Goal: Task Accomplishment & Management: Manage account settings

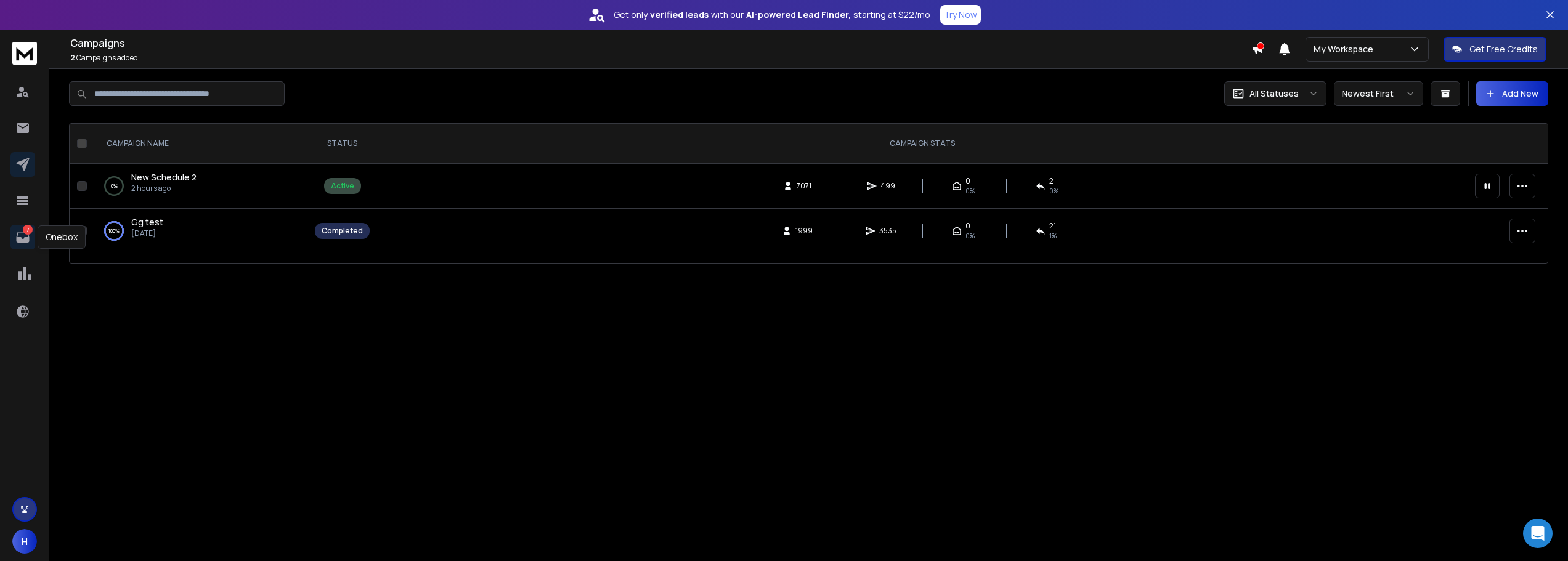
click at [33, 232] on link "7" at bounding box center [23, 237] width 25 height 25
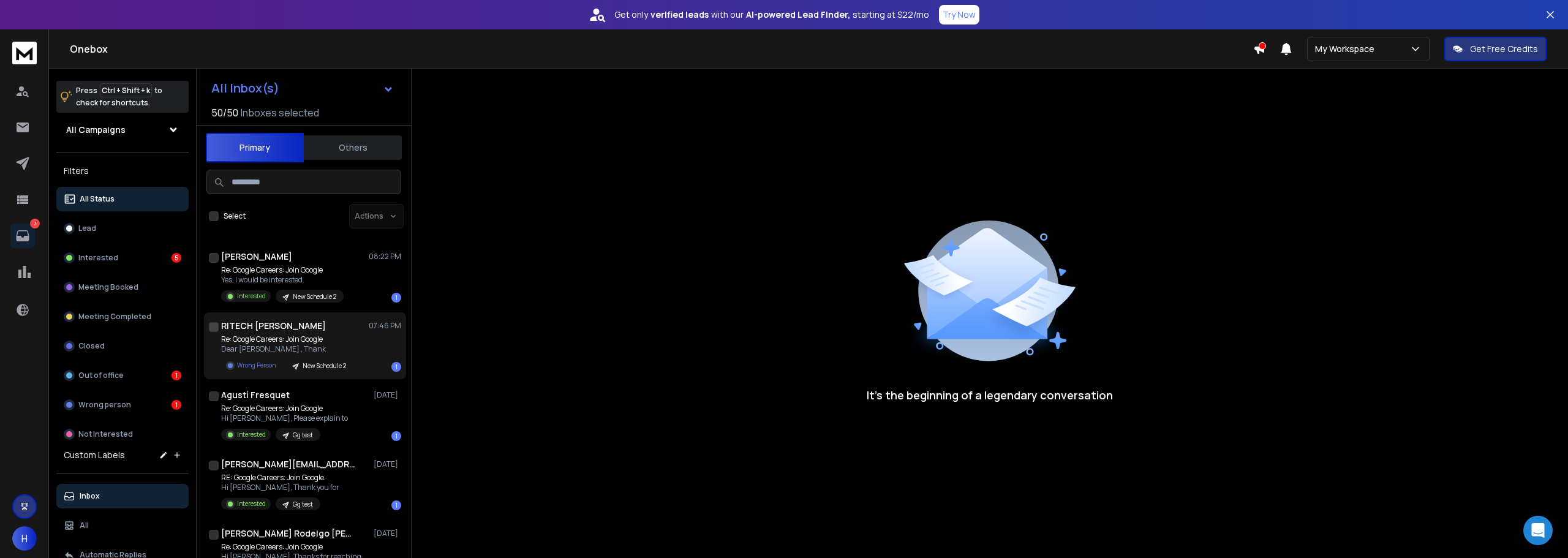
click at [318, 351] on p "Dear Mattie Schinner , Thank" at bounding box center [288, 349] width 133 height 10
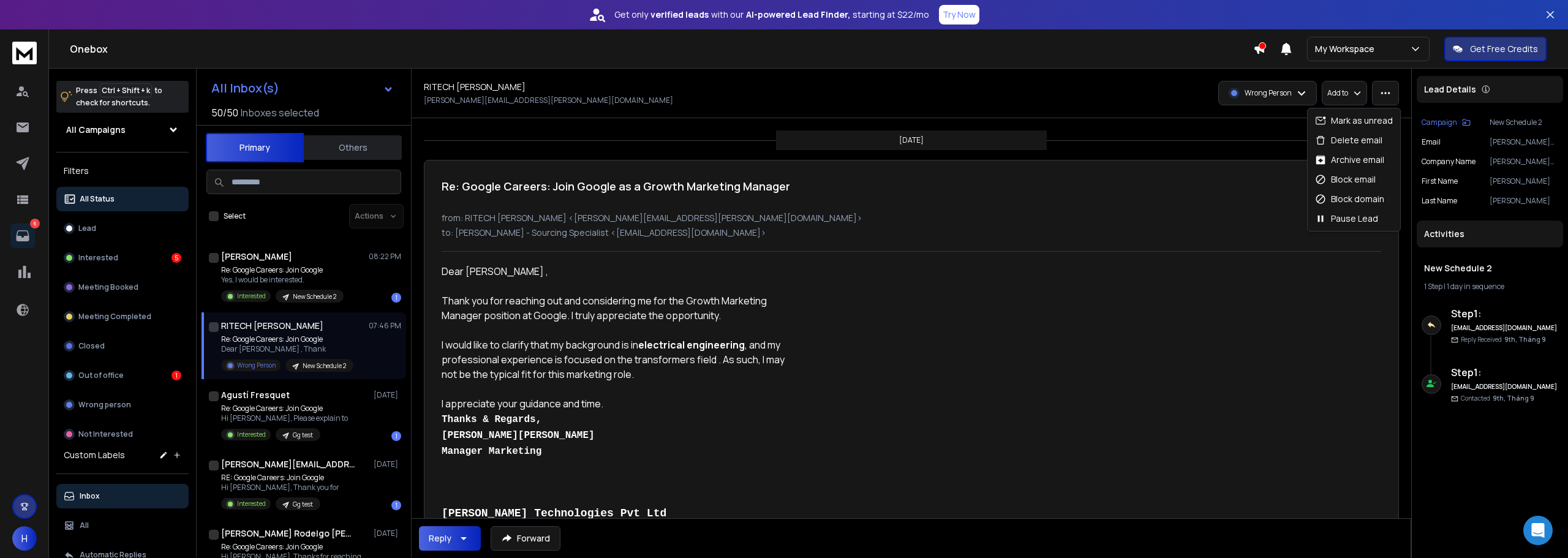
click at [1394, 95] on button "button" at bounding box center [1385, 92] width 27 height 24
click at [1359, 120] on div "Mark as unread" at bounding box center [1354, 121] width 78 height 12
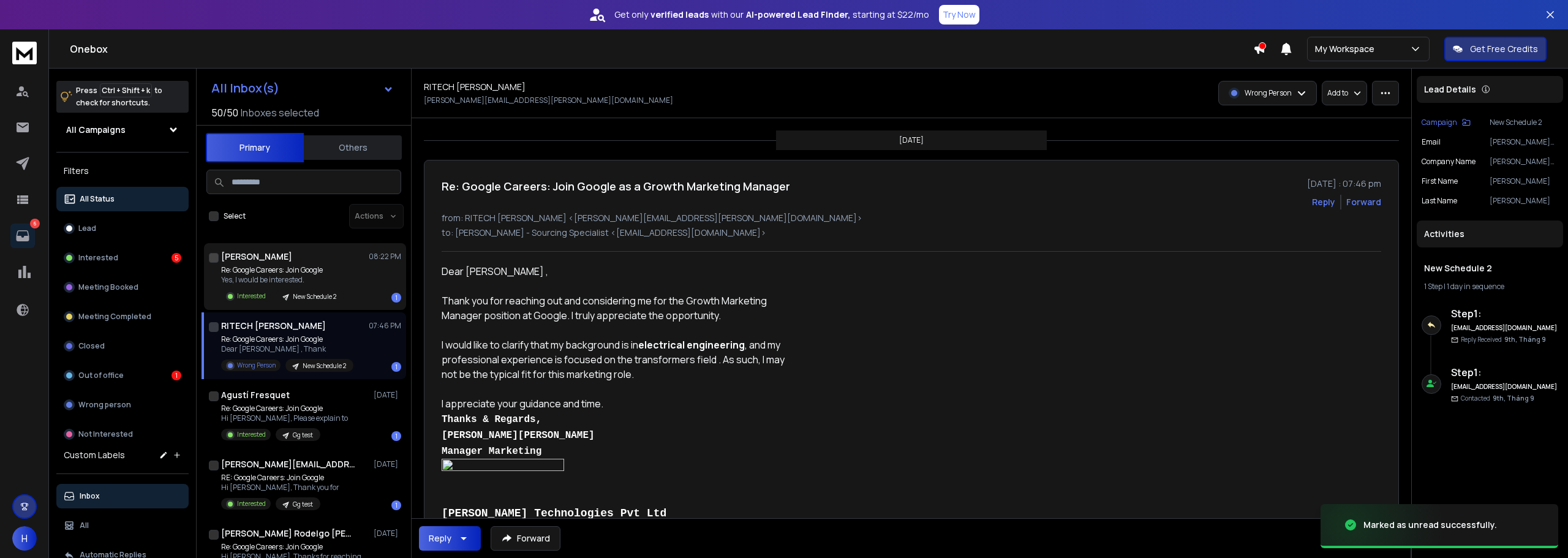
click at [284, 265] on p "Re: Google Careers: Join Google" at bounding box center [283, 270] width 123 height 10
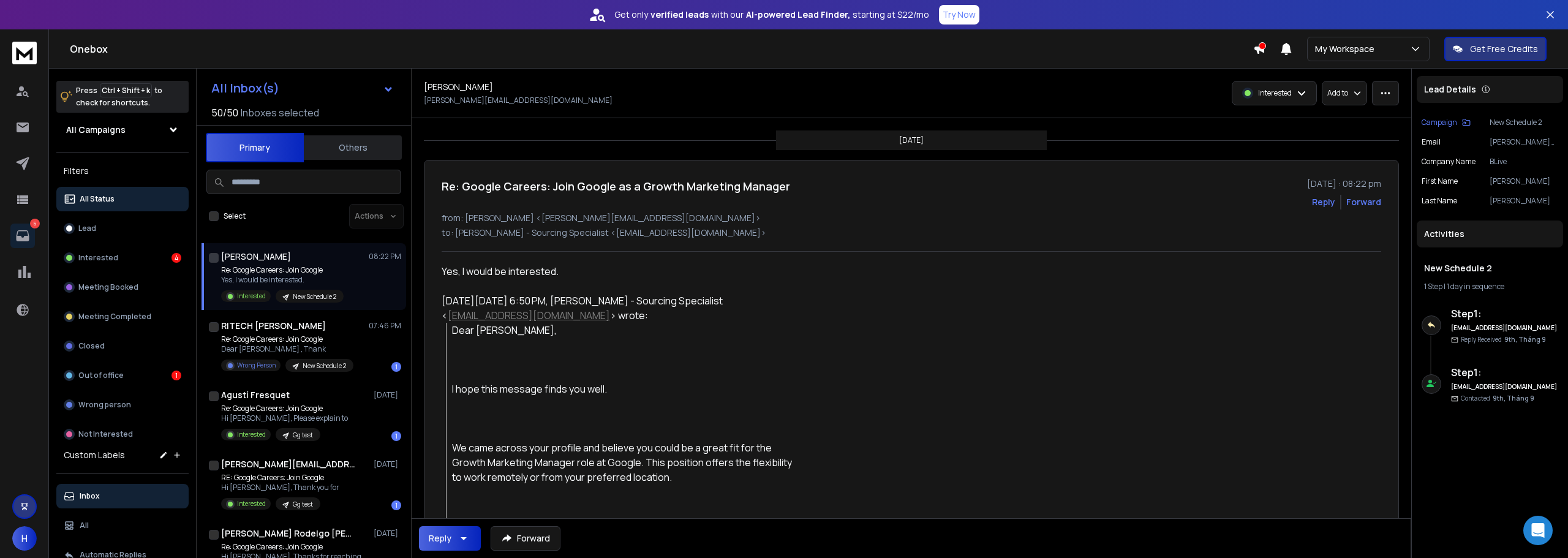
click at [1389, 94] on icon "button" at bounding box center [1385, 92] width 9 height 2
click at [1364, 117] on div "Mark as unread" at bounding box center [1354, 121] width 78 height 12
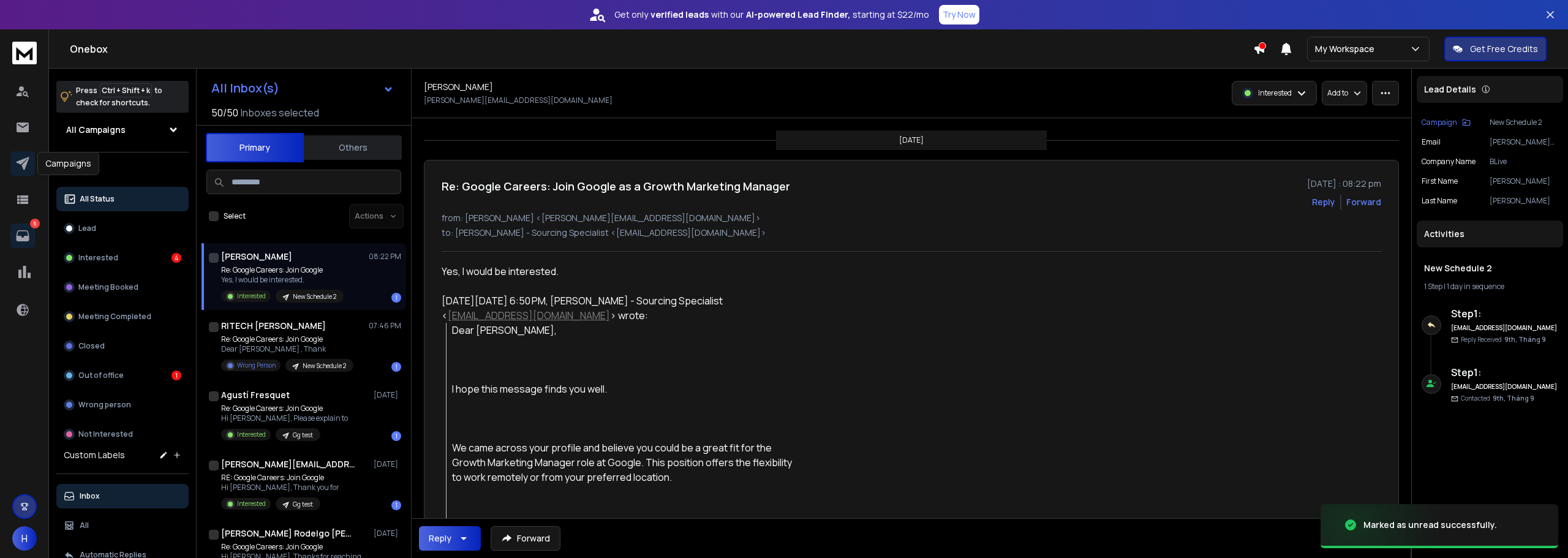
click at [20, 160] on icon at bounding box center [23, 164] width 15 height 15
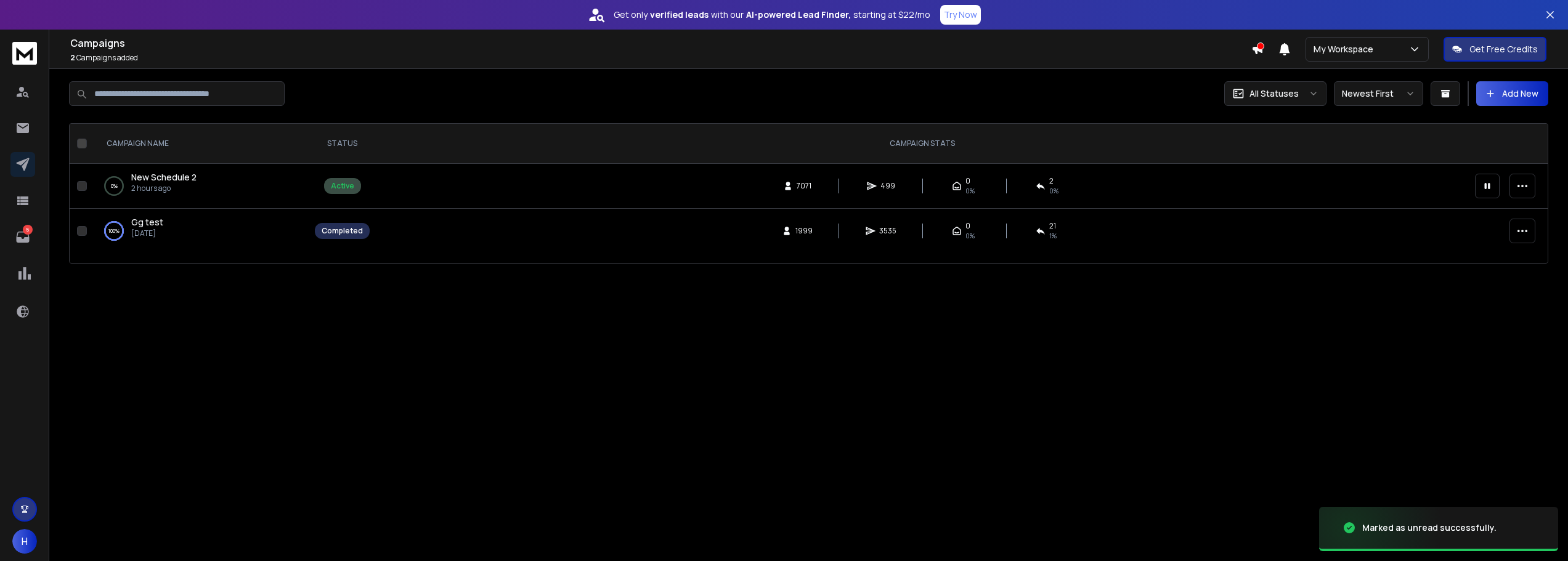
drag, startPoint x: 853, startPoint y: 472, endPoint x: 846, endPoint y: 531, distance: 59.4
click at [853, 473] on div "Campaigns 2 Campaigns Added All Statuses Newest First Add New CAMPAIGN NAME STA…" at bounding box center [809, 361] width 1479 height 561
